Goal: Communication & Community: Answer question/provide support

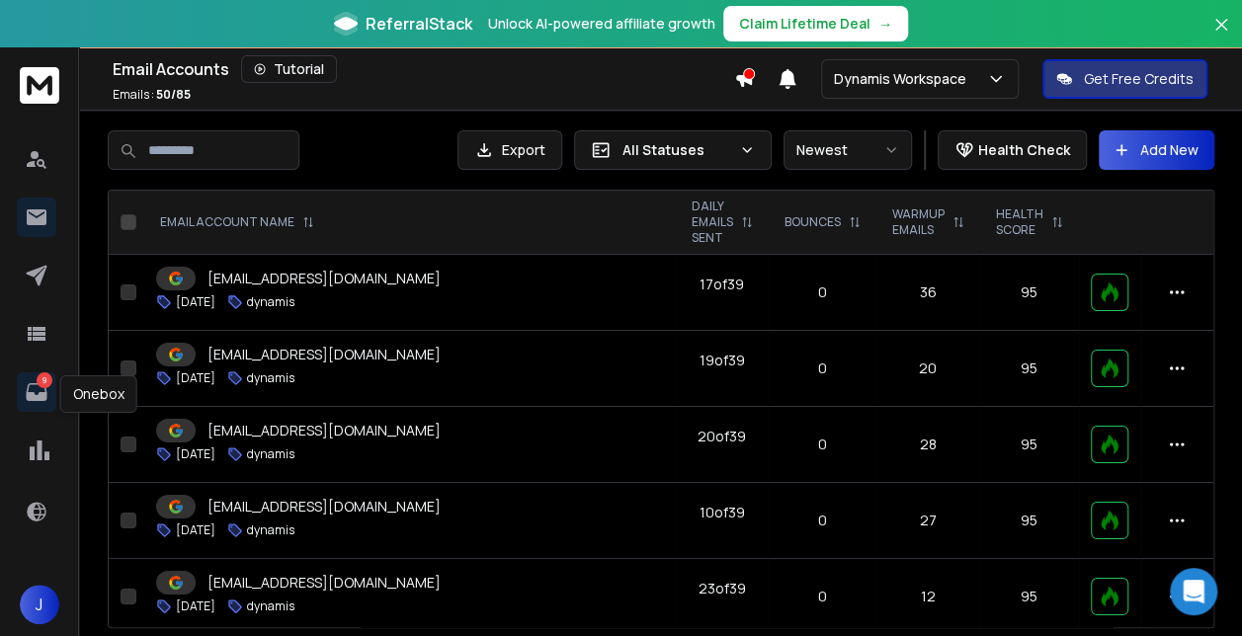
click at [45, 397] on icon at bounding box center [36, 392] width 21 height 18
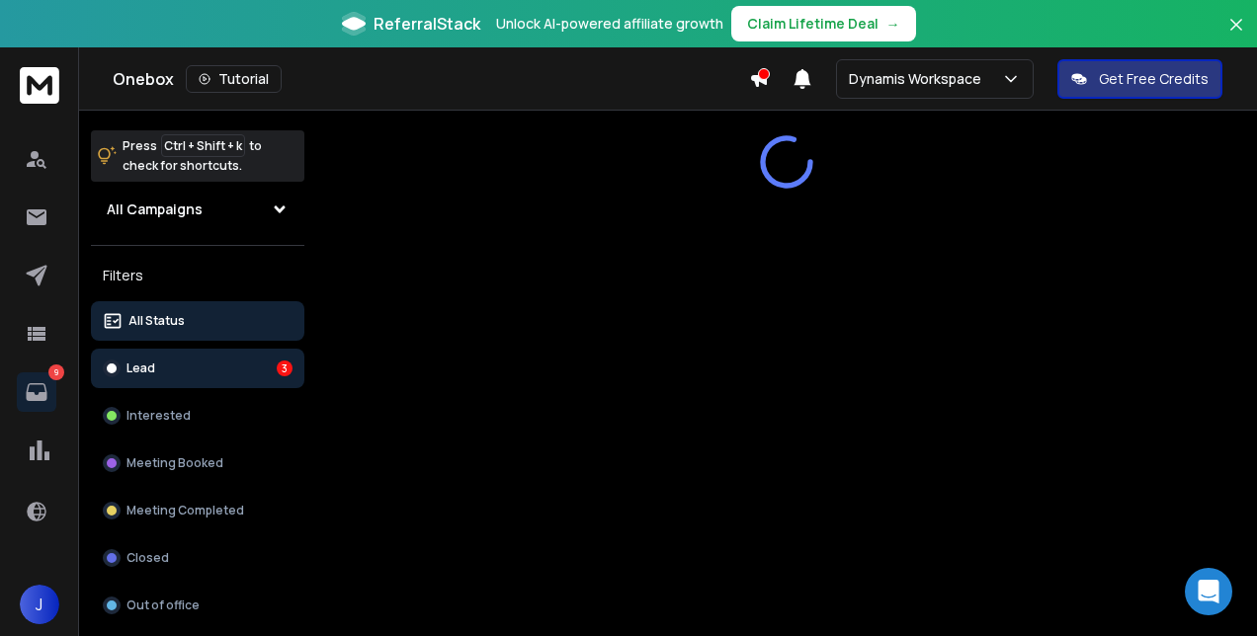
click at [176, 378] on button "Lead 3" at bounding box center [197, 369] width 213 height 40
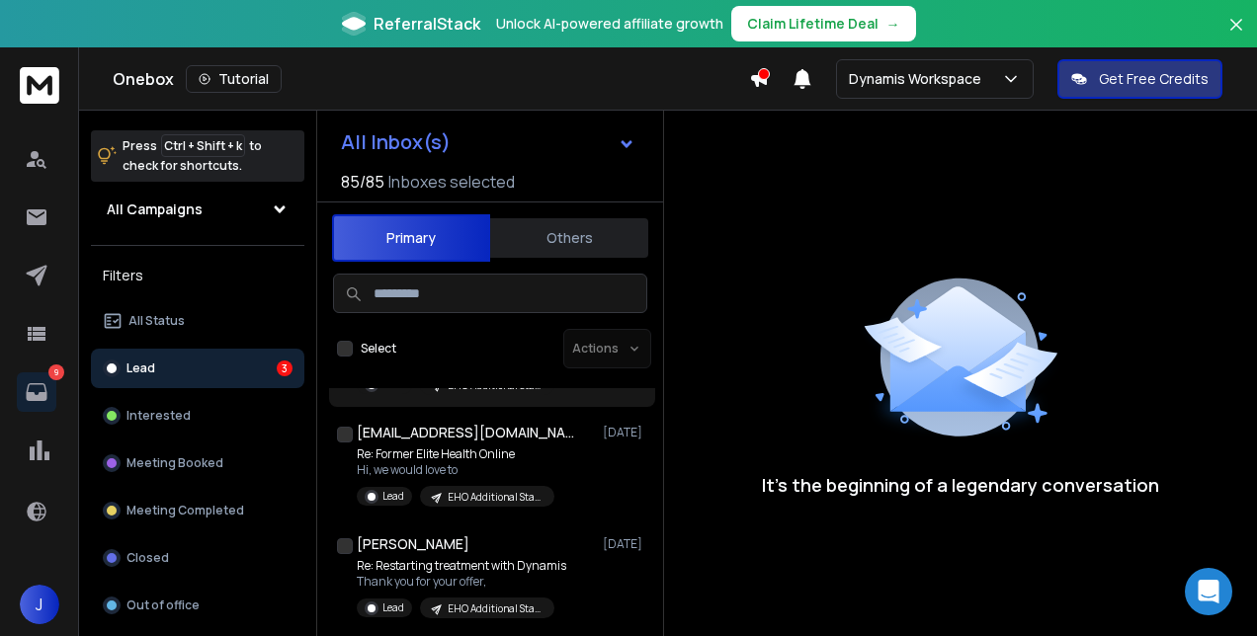
scroll to position [540, 0]
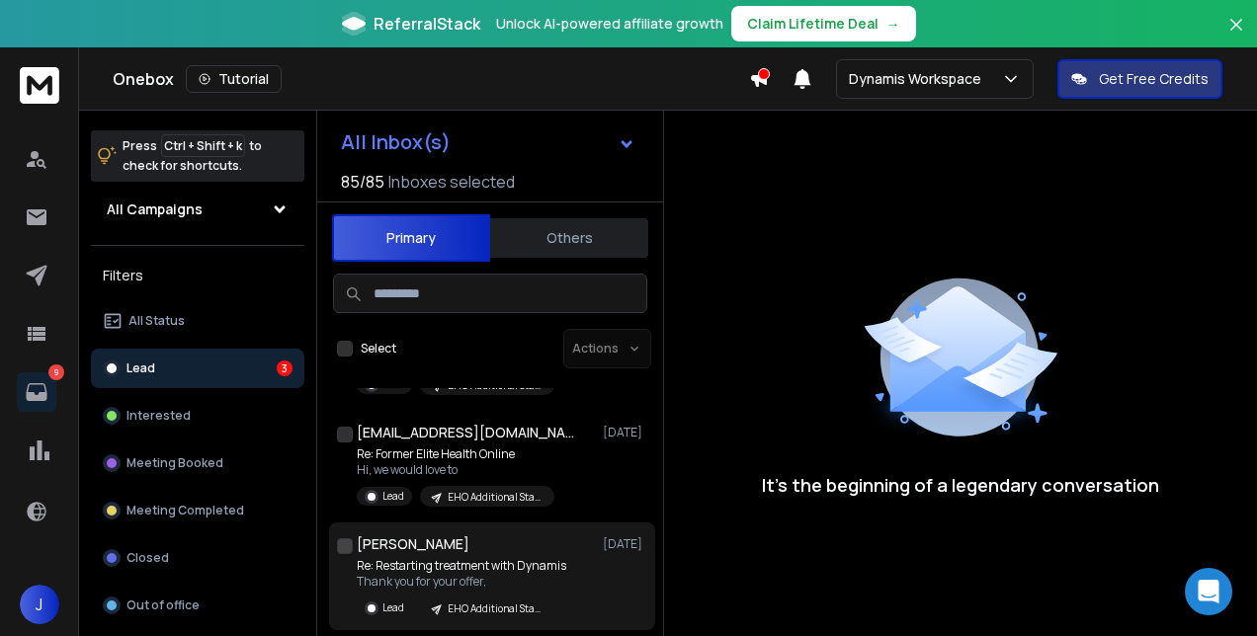
click at [550, 592] on div "Re: Restarting treatment with Dynamis Thank you for your offer, Lead EHO Additi…" at bounding box center [462, 588] width 210 height 60
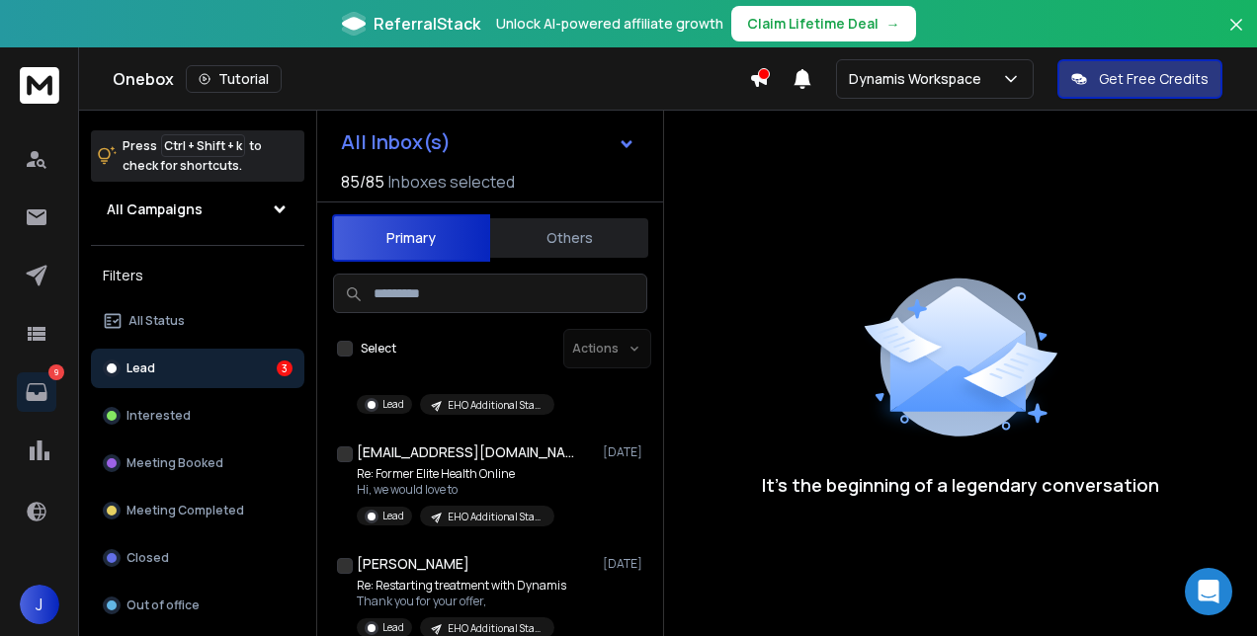
scroll to position [520, 0]
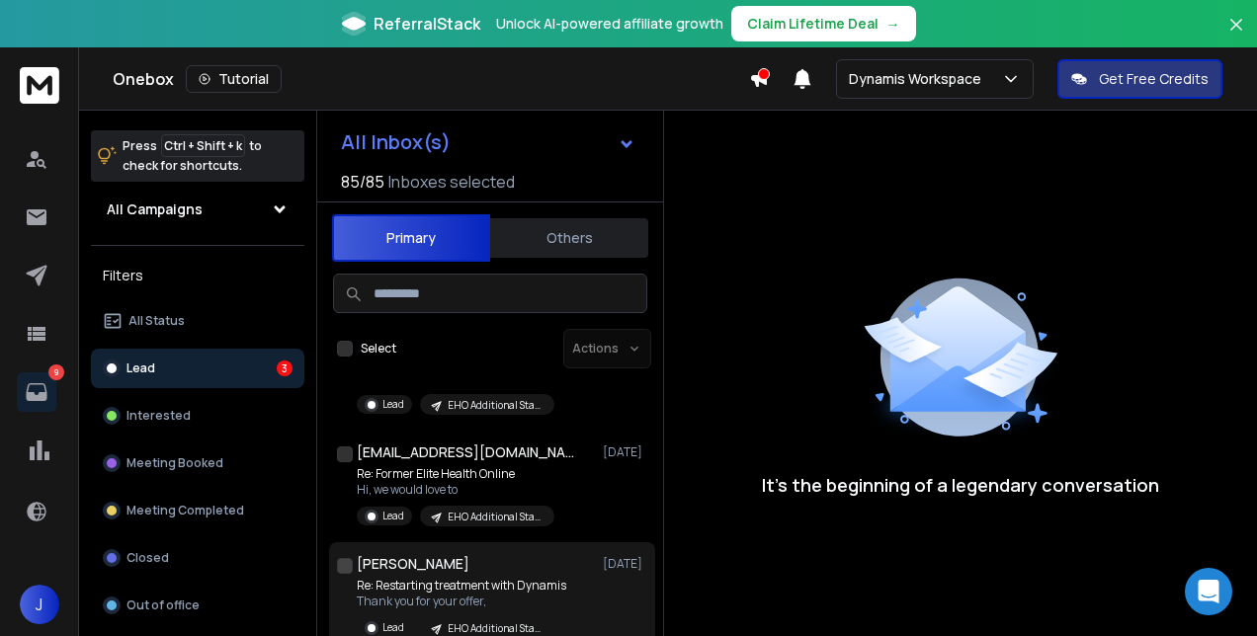
drag, startPoint x: 465, startPoint y: 572, endPoint x: 473, endPoint y: 567, distance: 10.2
click at [466, 571] on div "[PERSON_NAME] [DATE]" at bounding box center [502, 564] width 291 height 20
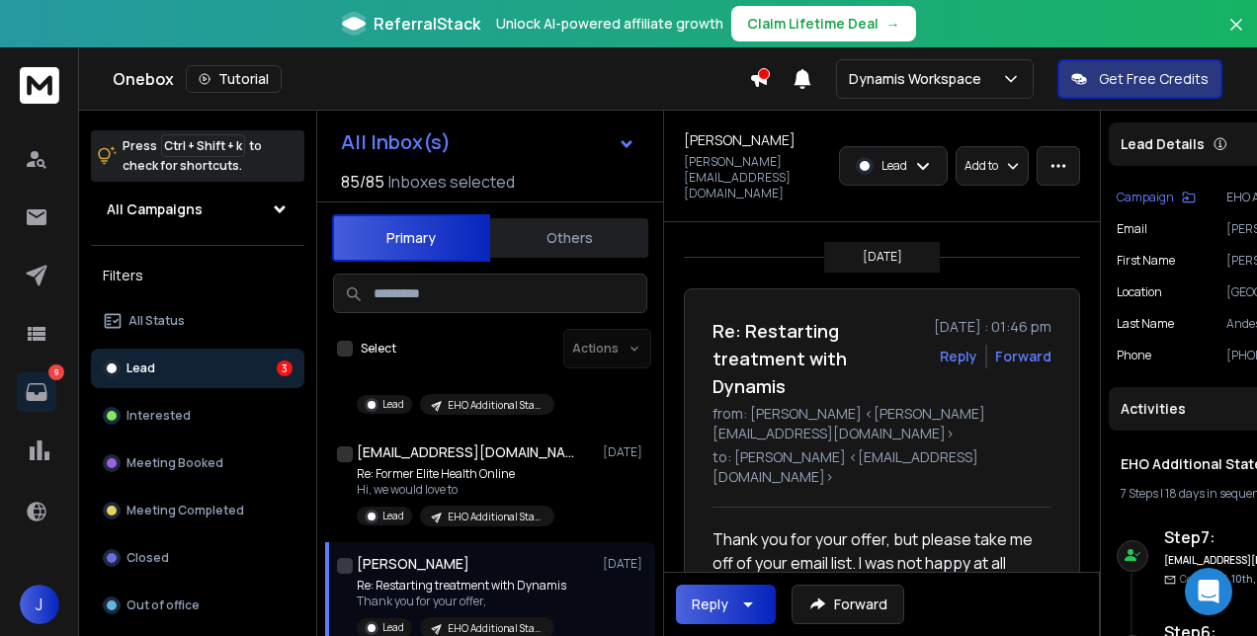
scroll to position [0, 0]
click at [931, 158] on icon at bounding box center [923, 166] width 16 height 16
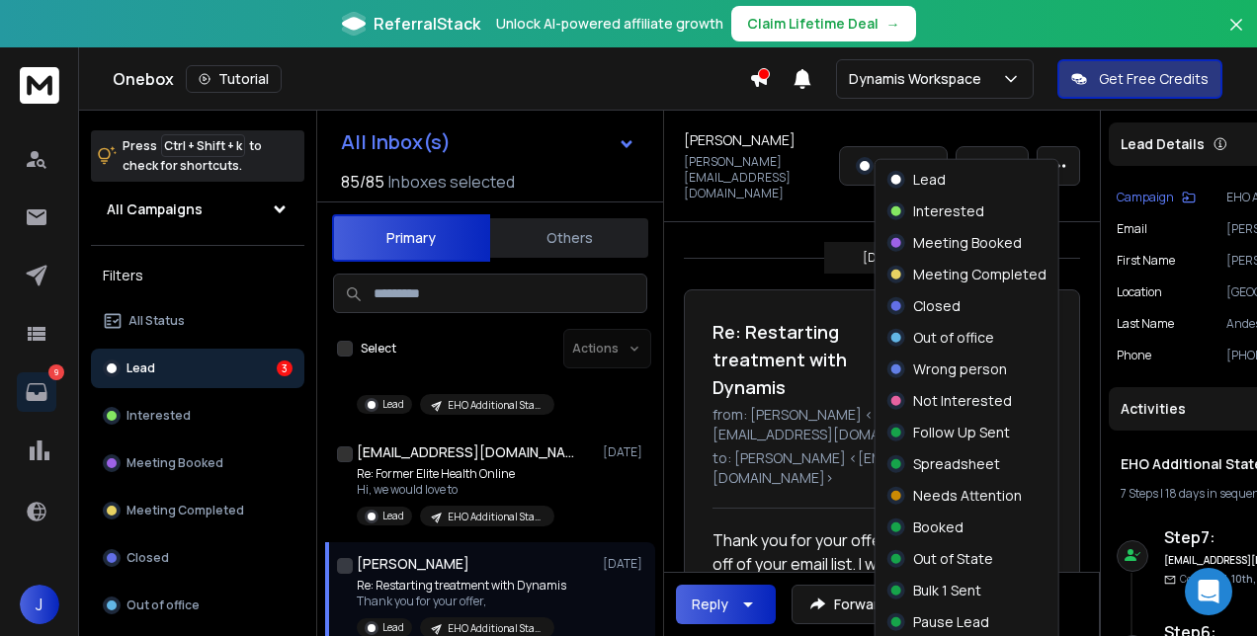
click at [1067, 157] on icon "button" at bounding box center [1059, 166] width 18 height 18
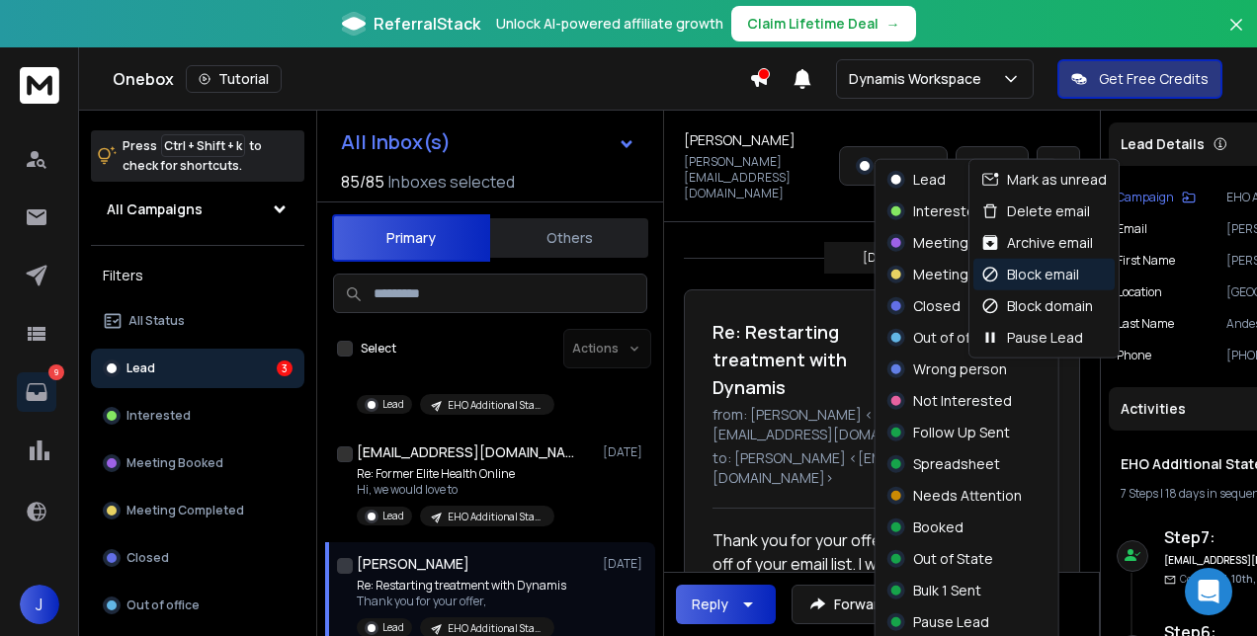
click at [1065, 275] on div "Block email" at bounding box center [1030, 275] width 98 height 20
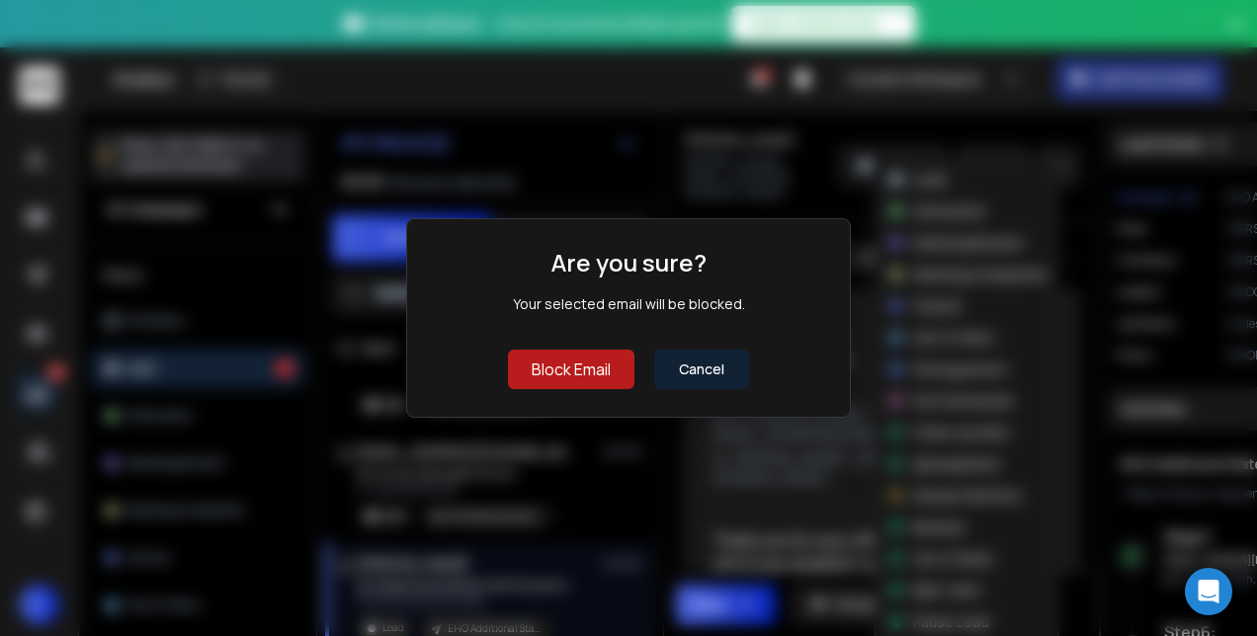
click at [561, 372] on button "Block Email" at bounding box center [571, 370] width 127 height 40
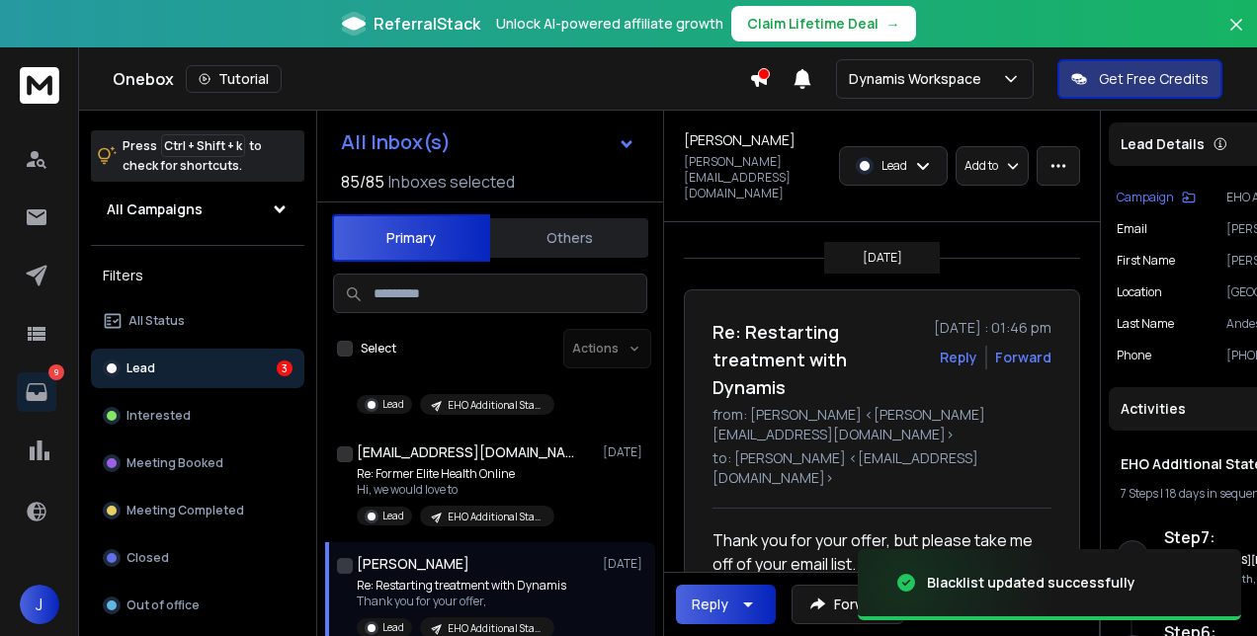
click at [1080, 146] on button "button" at bounding box center [1058, 166] width 43 height 40
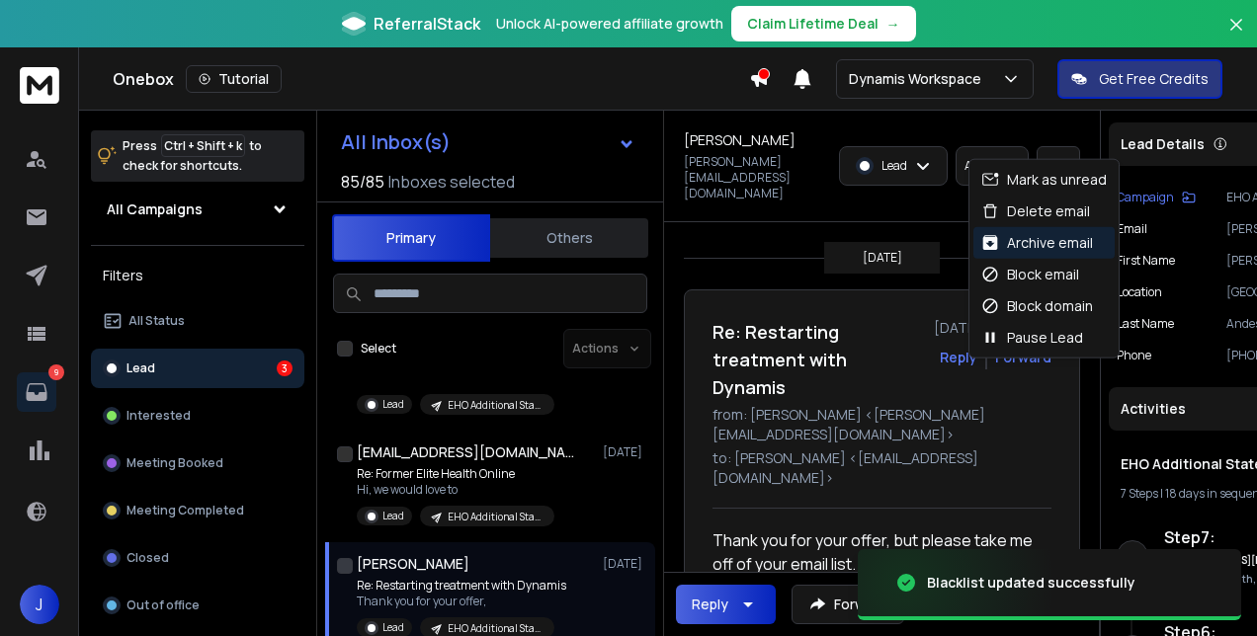
click at [1056, 249] on div "Archive email" at bounding box center [1037, 243] width 112 height 20
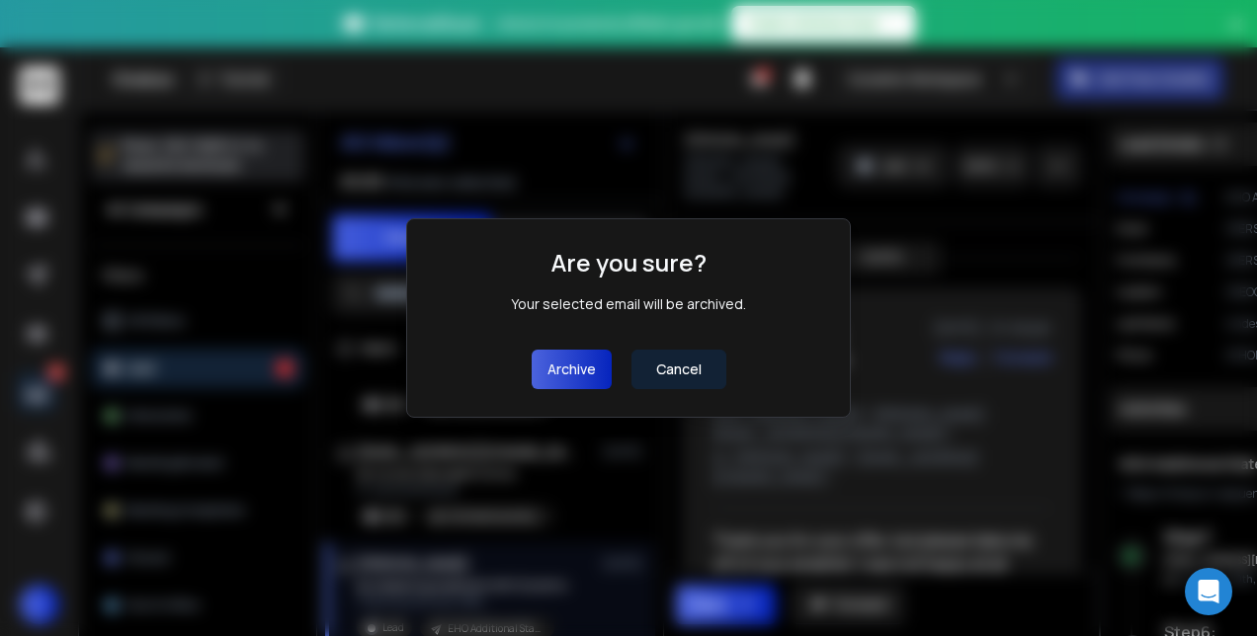
click at [586, 381] on button "archive" at bounding box center [572, 370] width 80 height 40
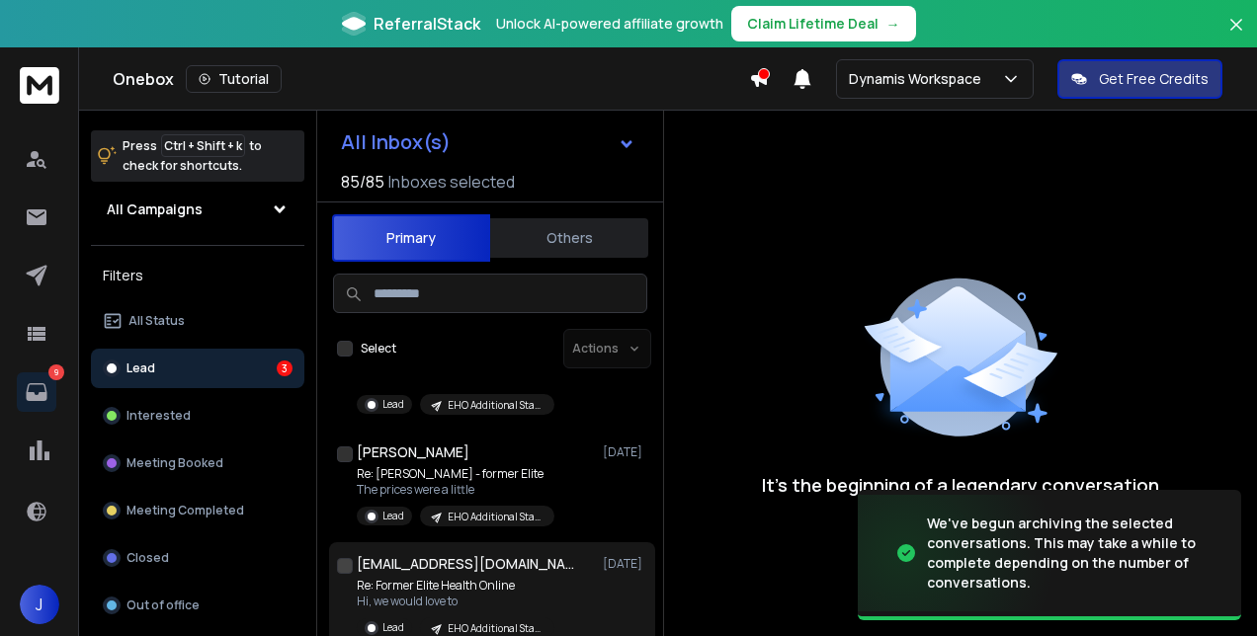
click at [521, 591] on p "Re: Former Elite Health Online" at bounding box center [456, 586] width 198 height 16
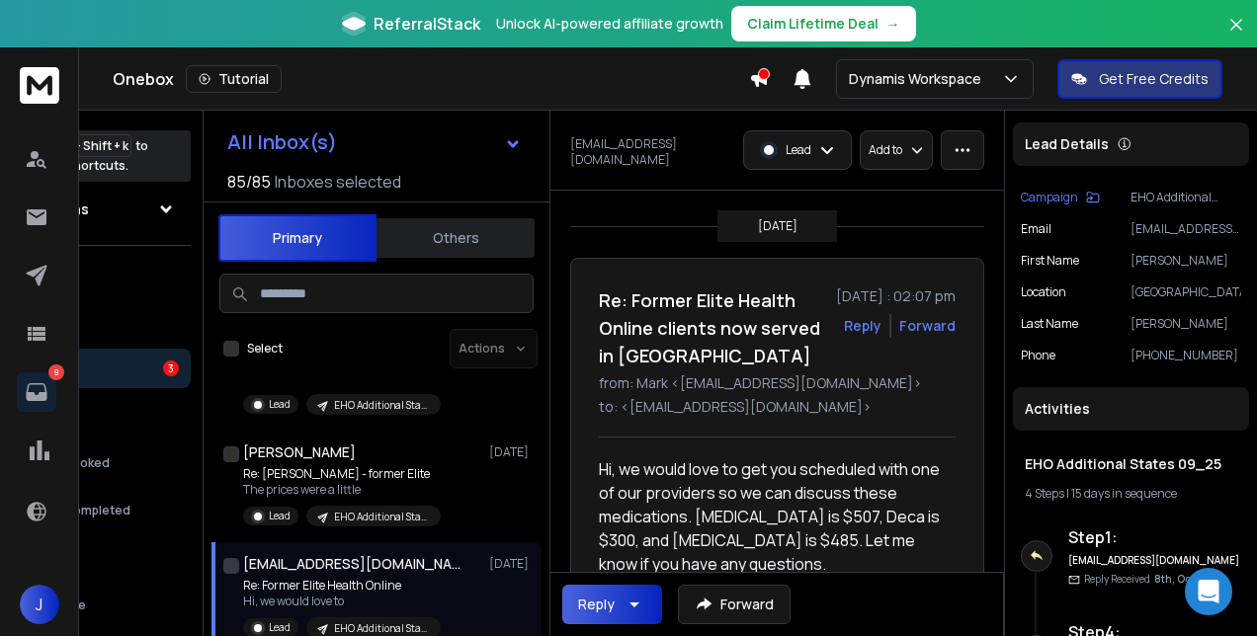
click at [768, 134] on div "Lead" at bounding box center [797, 150] width 107 height 38
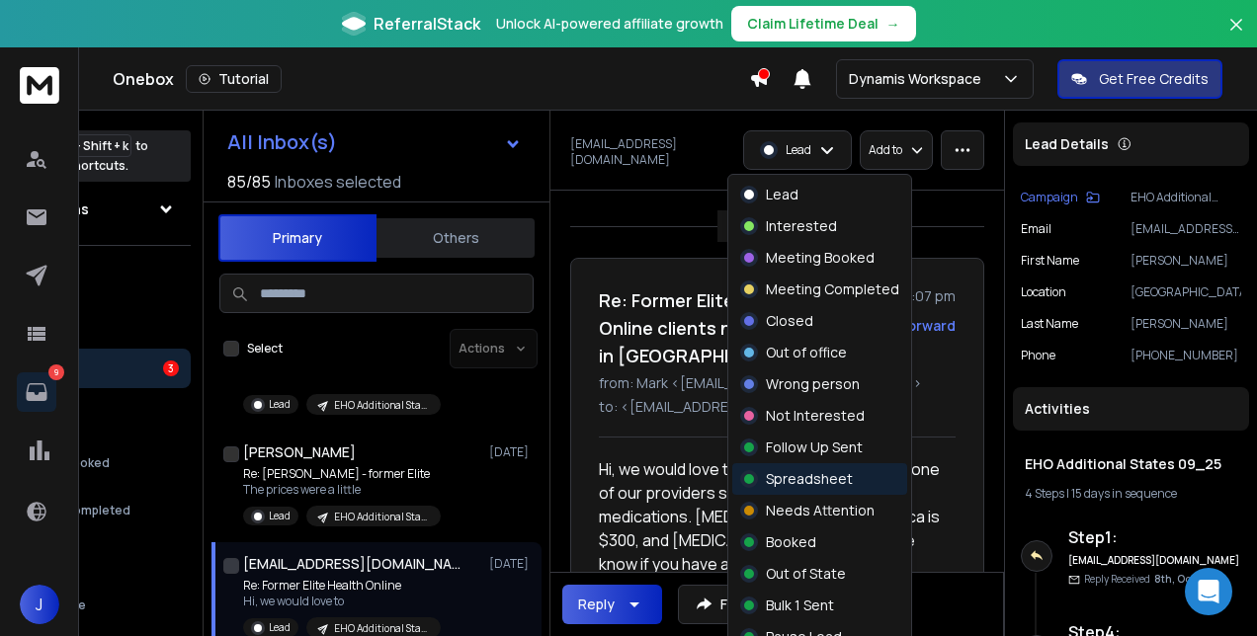
click at [824, 486] on p "Spreadsheet" at bounding box center [809, 479] width 87 height 20
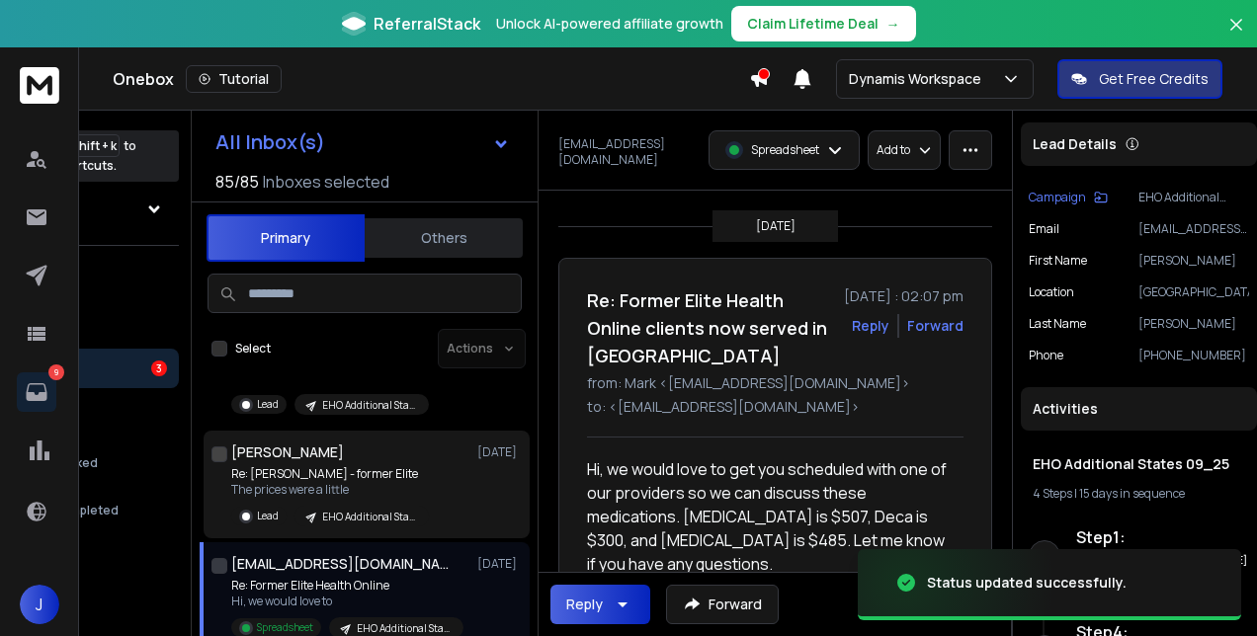
click at [456, 493] on div "Re: [PERSON_NAME] - former Elite The prices were a little Lead EHO Additional S…" at bounding box center [376, 496] width 291 height 60
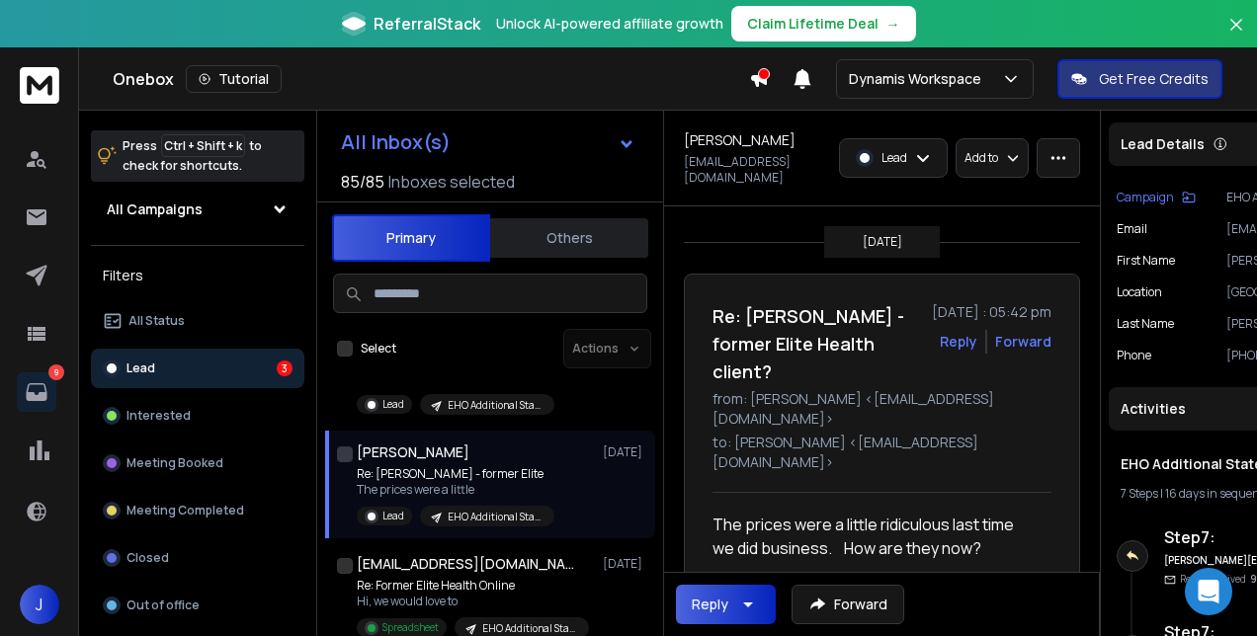
click at [745, 600] on icon "button" at bounding box center [748, 605] width 24 height 24
click at [735, 523] on p "Reply" at bounding box center [728, 516] width 37 height 20
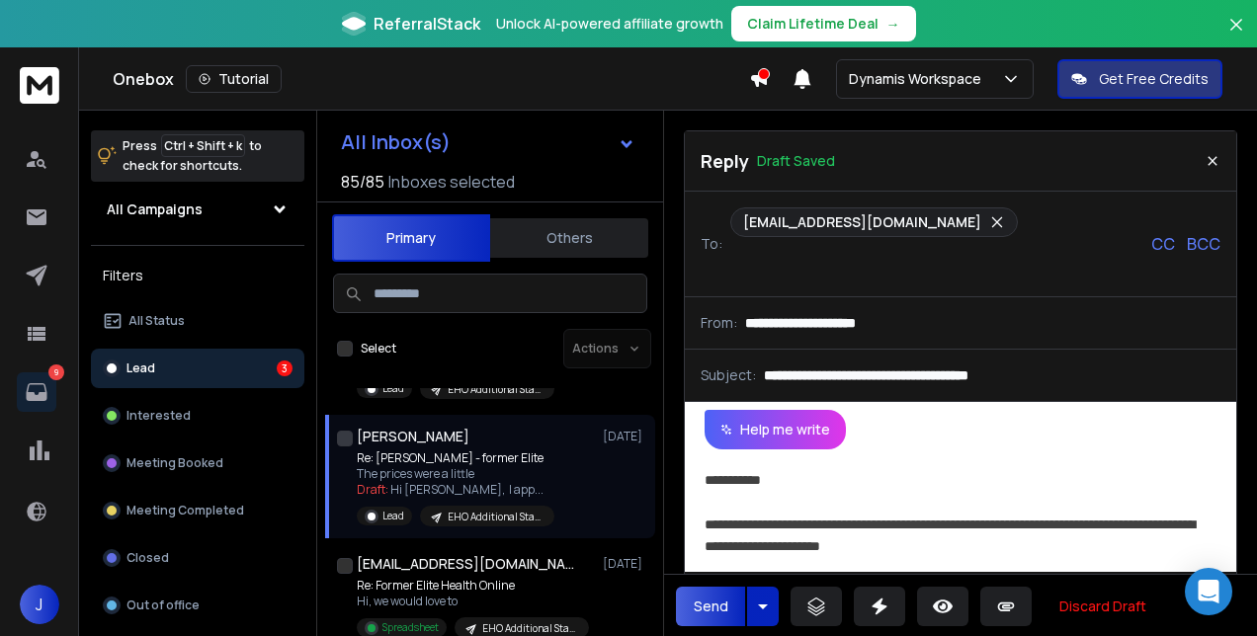
click at [714, 611] on button "Send" at bounding box center [710, 607] width 69 height 40
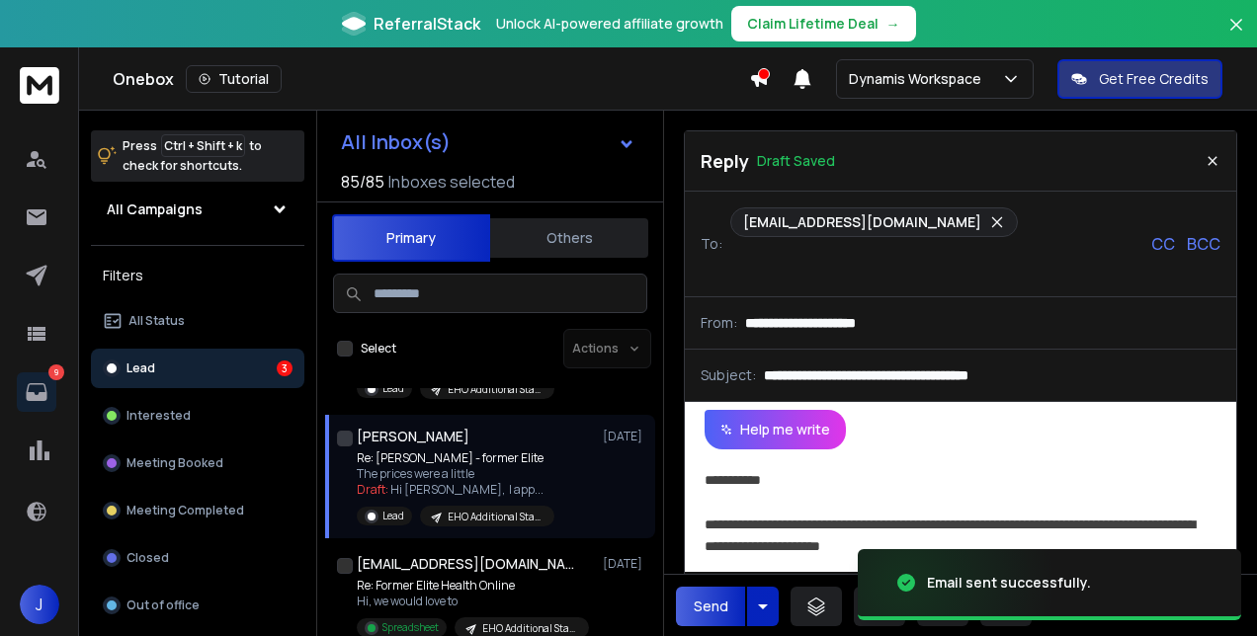
scroll to position [408, 0]
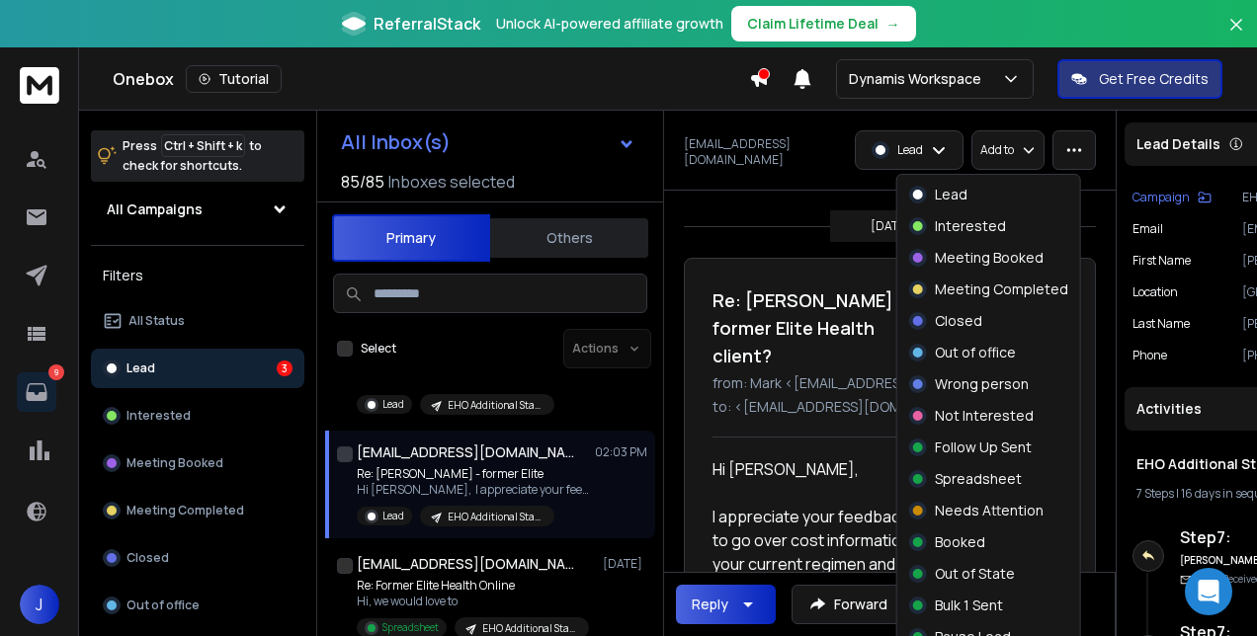
click at [963, 160] on div "Lead" at bounding box center [909, 150] width 107 height 38
click at [988, 485] on p "Spreadsheet" at bounding box center [978, 479] width 87 height 20
